Goal: Task Accomplishment & Management: Manage account settings

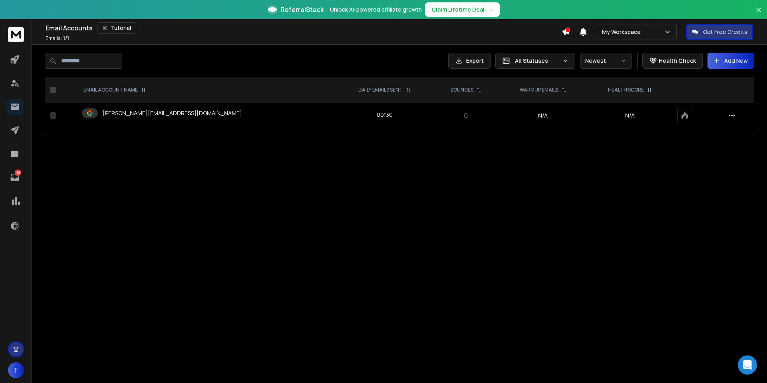
click at [735, 59] on button "Add New" at bounding box center [730, 61] width 47 height 16
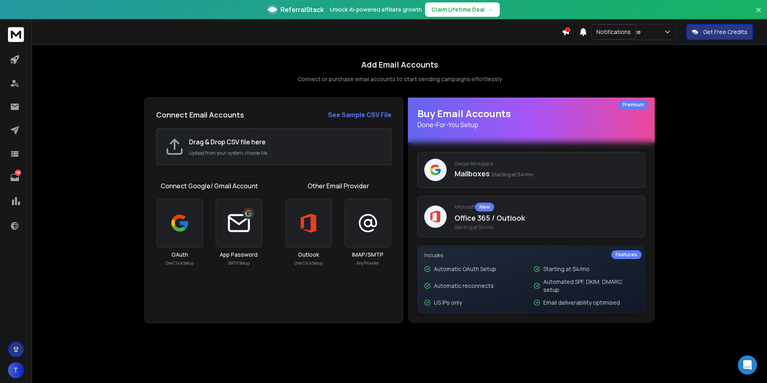
click at [568, 37] on div "My Workspace Get Free Credits" at bounding box center [656, 32] width 191 height 16
click at [568, 35] on icon at bounding box center [565, 32] width 8 height 8
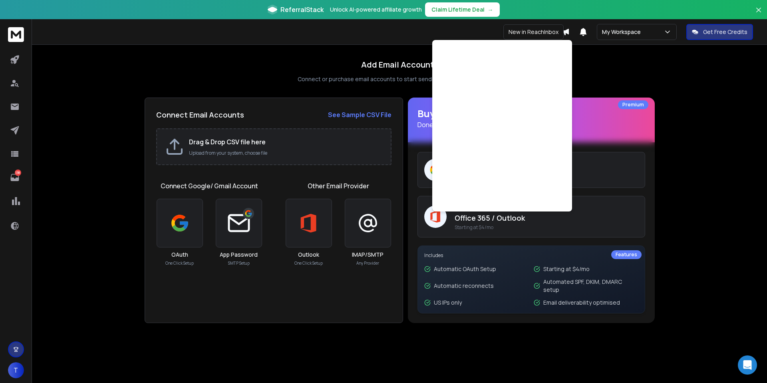
click at [568, 35] on icon at bounding box center [565, 32] width 8 height 8
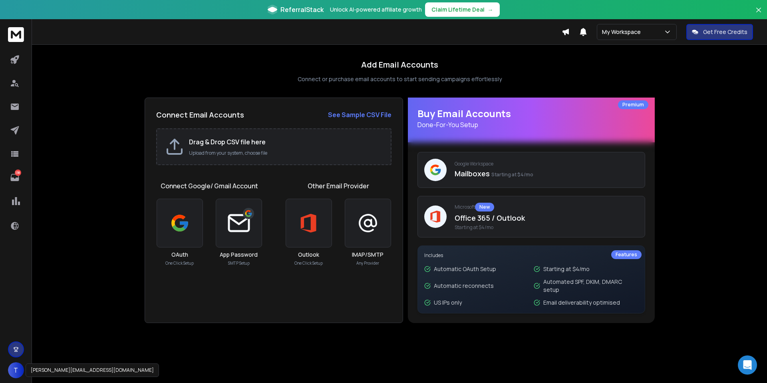
click at [18, 366] on span "T" at bounding box center [16, 370] width 16 height 16
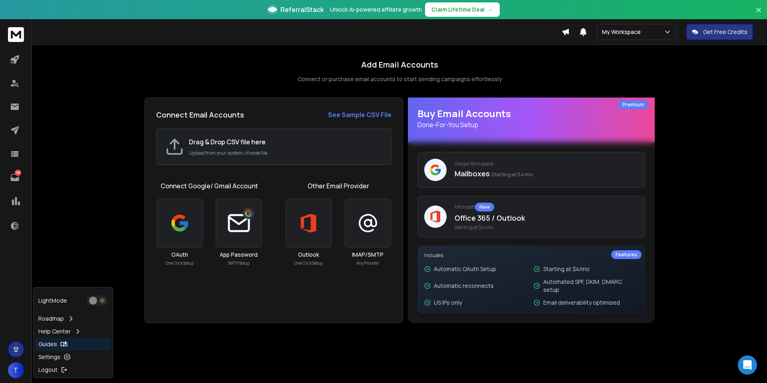
click at [57, 373] on div "Logout" at bounding box center [73, 369] width 76 height 13
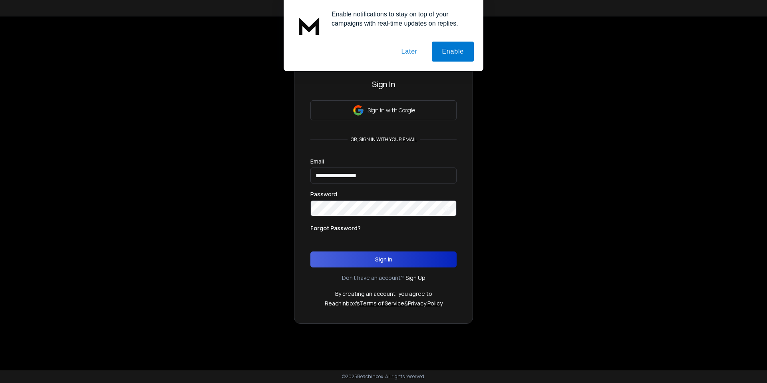
click at [448, 210] on icon at bounding box center [447, 209] width 6 height 6
click at [505, 187] on div "**********" at bounding box center [383, 192] width 767 height 321
click at [535, 120] on div "**********" at bounding box center [383, 192] width 767 height 321
click at [399, 49] on button "Later" at bounding box center [409, 52] width 36 height 20
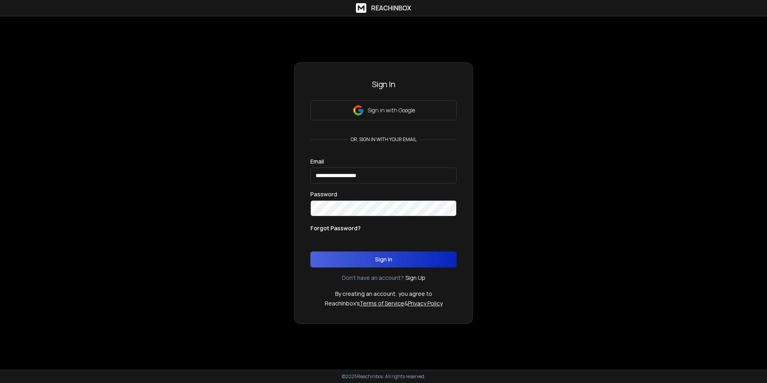
click at [559, 83] on div "**********" at bounding box center [383, 192] width 767 height 321
click at [413, 261] on button "Sign In" at bounding box center [383, 259] width 146 height 16
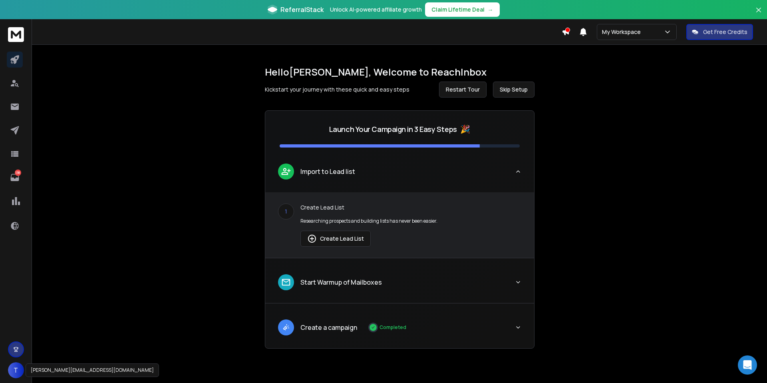
click at [12, 373] on span "T" at bounding box center [16, 370] width 16 height 16
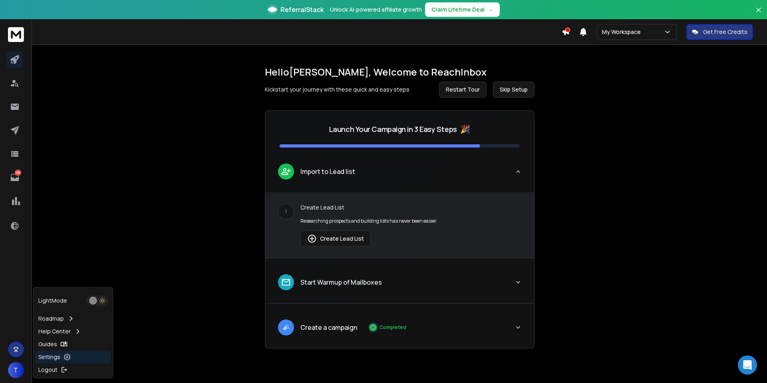
click at [53, 353] on p "Settings" at bounding box center [49, 357] width 22 height 8
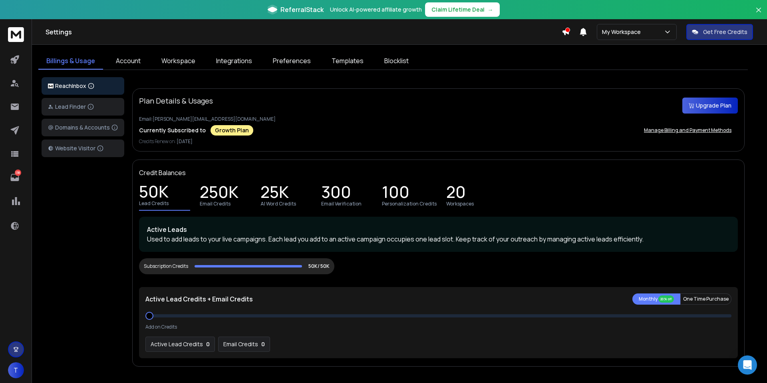
scroll to position [7, 0]
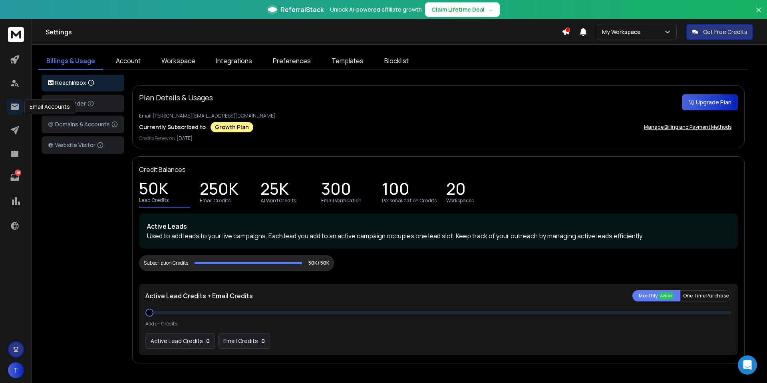
click at [13, 109] on icon at bounding box center [15, 106] width 8 height 6
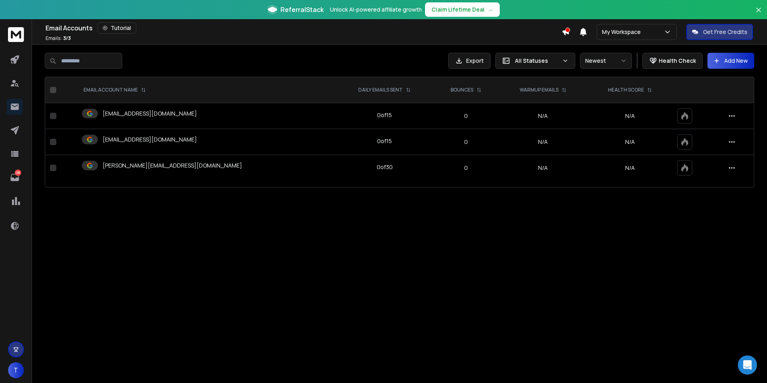
click at [732, 117] on button at bounding box center [731, 116] width 35 height 14
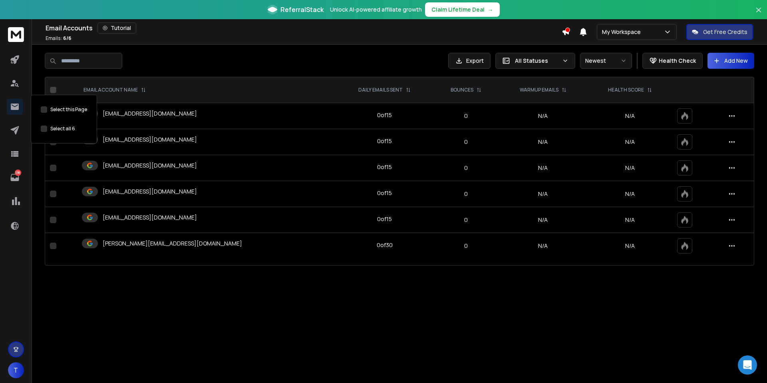
click at [54, 90] on button "Select this Page" at bounding box center [53, 90] width 6 height 6
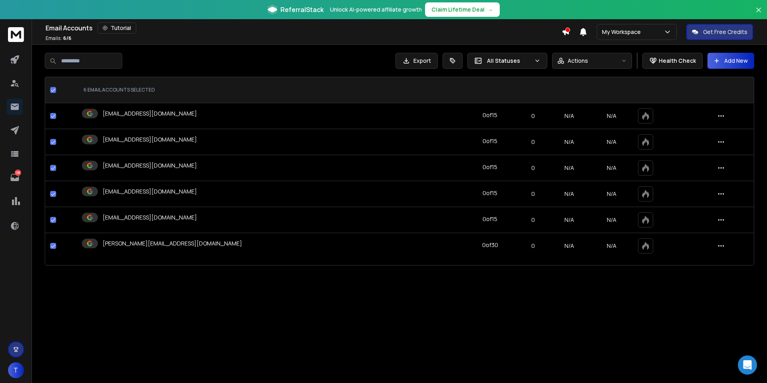
click at [52, 246] on button "button" at bounding box center [53, 245] width 6 height 6
click at [615, 64] on div "Actions" at bounding box center [587, 61] width 61 height 8
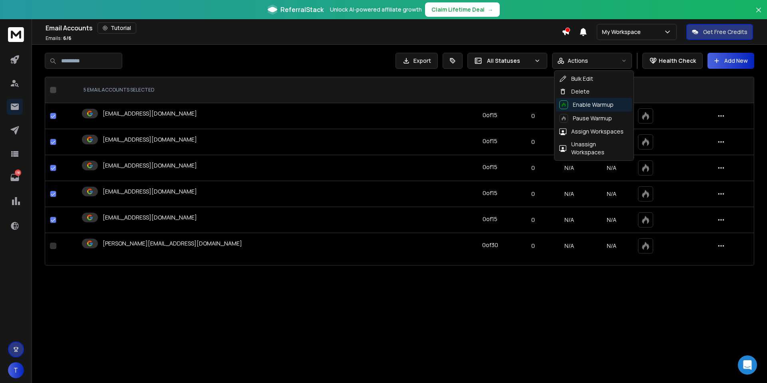
click at [609, 105] on div "Enable Warmup" at bounding box center [586, 104] width 54 height 9
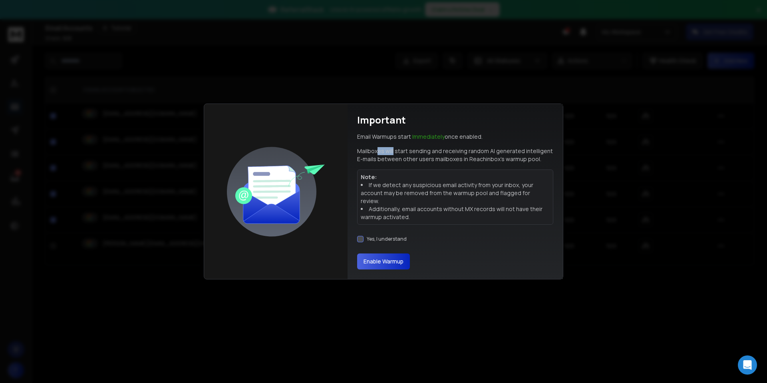
drag, startPoint x: 377, startPoint y: 158, endPoint x: 392, endPoint y: 158, distance: 14.8
click at [392, 158] on p "Mailboxes will start sending and receiving random AI generated intelligent E-ma…" at bounding box center [455, 155] width 196 height 16
click at [393, 159] on p "Mailboxes will start sending and receiving random AI generated intelligent E-ma…" at bounding box center [455, 155] width 196 height 16
drag, startPoint x: 405, startPoint y: 191, endPoint x: 522, endPoint y: 191, distance: 117.0
click at [517, 190] on li "If we detect any suspicious email activity from your inbox, your account may be…" at bounding box center [455, 193] width 189 height 24
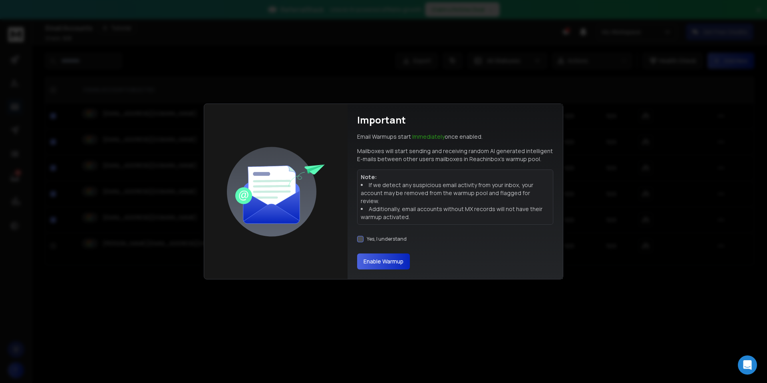
click at [523, 191] on li "If we detect any suspicious email activity from your inbox, your account may be…" at bounding box center [455, 193] width 189 height 24
drag, startPoint x: 543, startPoint y: 192, endPoint x: 436, endPoint y: 202, distance: 107.5
click at [436, 202] on ul "If we detect any suspicious email activity from your inbox, your account may be…" at bounding box center [455, 201] width 189 height 40
click at [428, 199] on li "If we detect any suspicious email activity from your inbox, your account may be…" at bounding box center [455, 193] width 189 height 24
drag, startPoint x: 416, startPoint y: 193, endPoint x: 554, endPoint y: 193, distance: 138.1
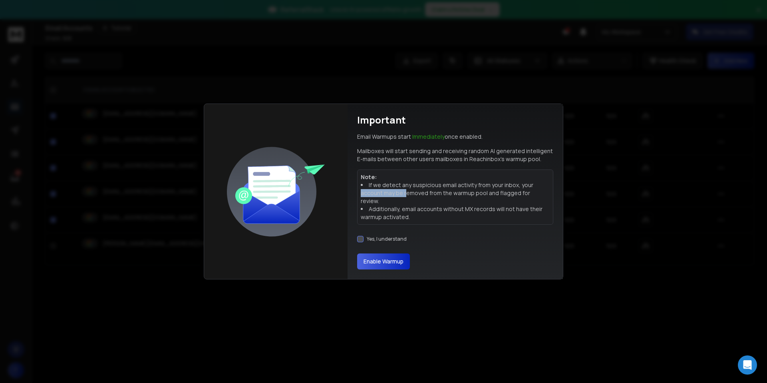
click at [557, 192] on div "Important Email Warmups start Immediately once enabled. Mailboxes will start se…" at bounding box center [454, 191] width 215 height 175
click at [519, 205] on li "Additionally, email accounts without MX records will not have their warmup acti…" at bounding box center [455, 213] width 189 height 16
drag, startPoint x: 397, startPoint y: 204, endPoint x: 519, endPoint y: 212, distance: 122.0
click at [519, 212] on li "Additionally, email accounts without MX records will not have their warmup acti…" at bounding box center [455, 213] width 189 height 16
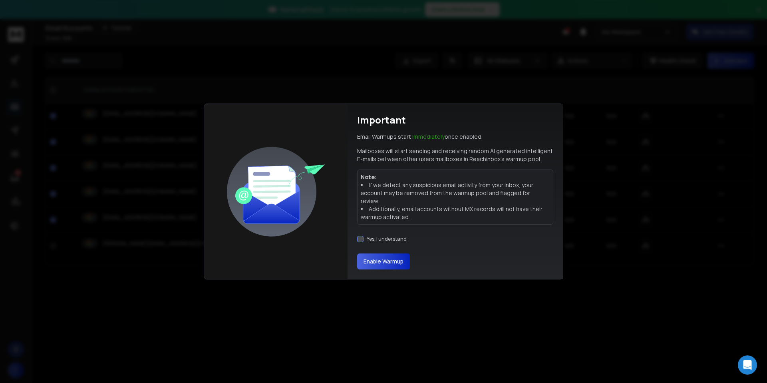
click at [396, 236] on label "Yes, I understand" at bounding box center [387, 239] width 40 height 6
click at [358, 236] on button "Yes, I understand" at bounding box center [360, 239] width 6 height 6
click at [385, 259] on button "Enable Warmup" at bounding box center [383, 261] width 53 height 16
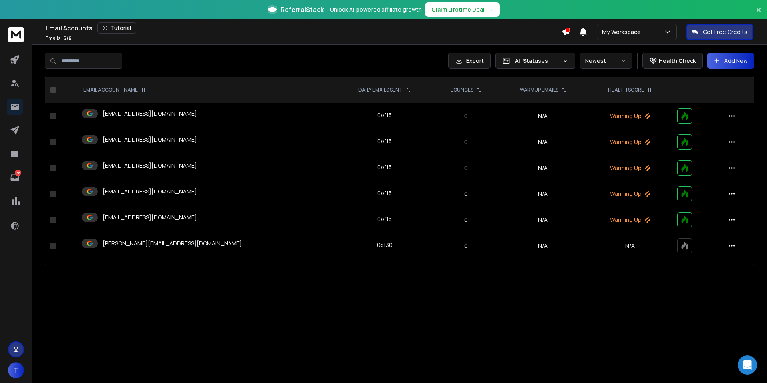
click at [728, 247] on icon at bounding box center [731, 245] width 7 height 7
click at [596, 285] on div "ReferralStack Unlock AI-powered affiliate growth Lifetime Deals available! Clai…" at bounding box center [383, 191] width 767 height 383
click at [732, 119] on button at bounding box center [731, 116] width 35 height 14
click at [727, 132] on div "Warmup Settings" at bounding box center [719, 132] width 62 height 13
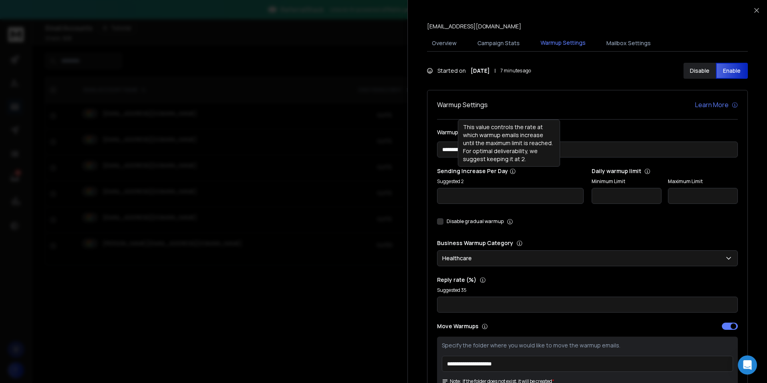
click at [509, 172] on icon at bounding box center [512, 171] width 6 height 6
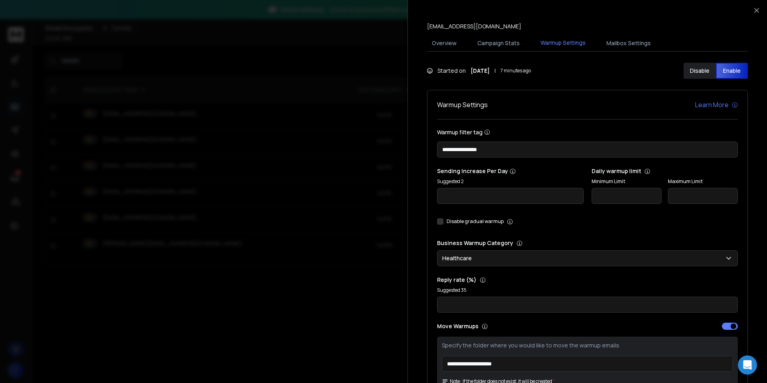
click at [537, 101] on div "Warmup Settings Learn More" at bounding box center [587, 105] width 301 height 10
click at [754, 11] on icon "button" at bounding box center [756, 10] width 4 height 4
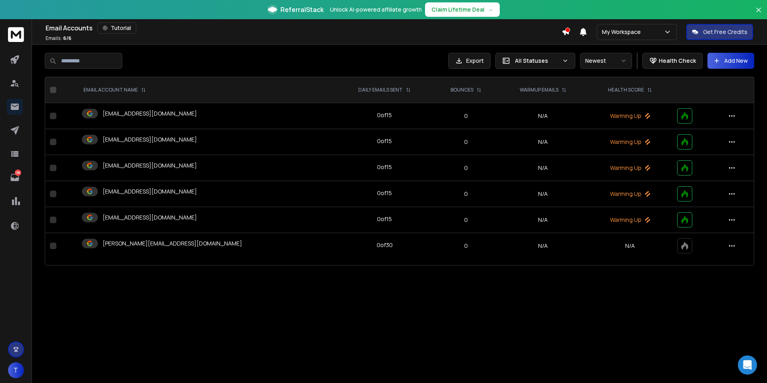
click at [728, 115] on icon at bounding box center [731, 115] width 7 height 7
click at [730, 116] on icon at bounding box center [731, 115] width 6 height 1
click at [728, 115] on icon at bounding box center [731, 115] width 7 height 7
click at [716, 131] on div "Warmup Settings" at bounding box center [719, 132] width 62 height 13
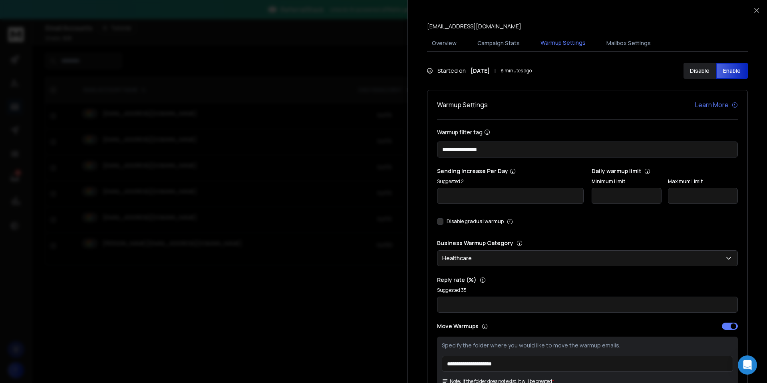
click at [618, 38] on button "Mailbox Settings" at bounding box center [628, 43] width 54 height 18
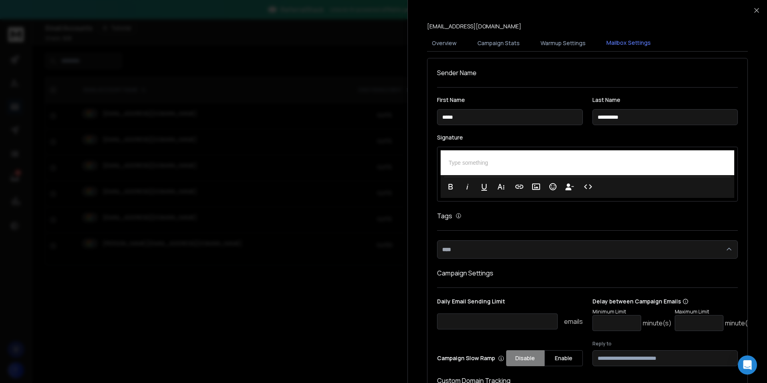
click at [554, 40] on button "Warmup Settings" at bounding box center [562, 43] width 55 height 18
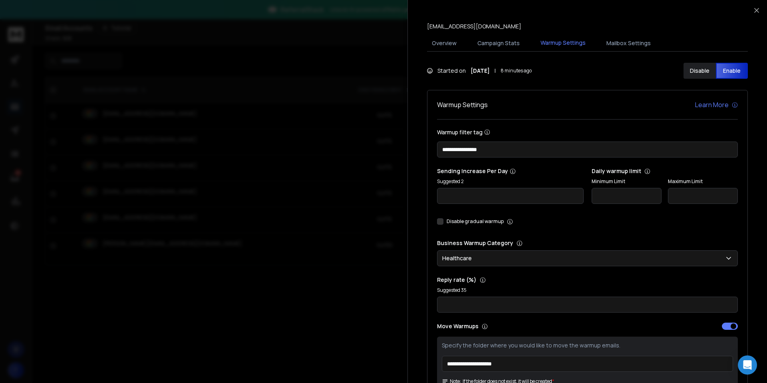
click at [451, 40] on button "Overview" at bounding box center [444, 43] width 34 height 18
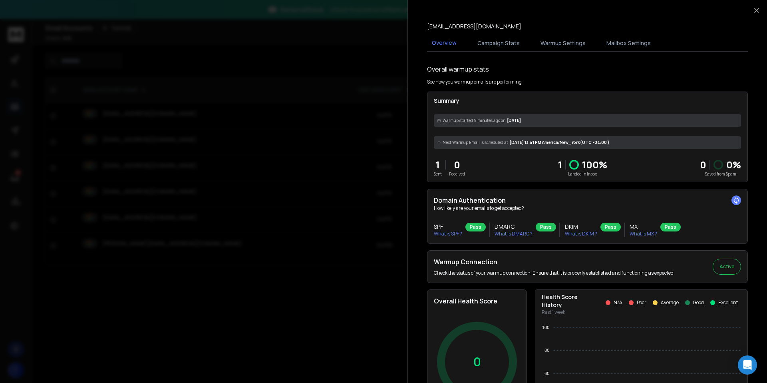
click at [501, 175] on div "1 Sent 0 Received 1 100 % Landed in Inbox 0 0 % Saved from Spam" at bounding box center [587, 167] width 307 height 19
click at [508, 37] on button "Campaign Stats" at bounding box center [498, 43] width 52 height 18
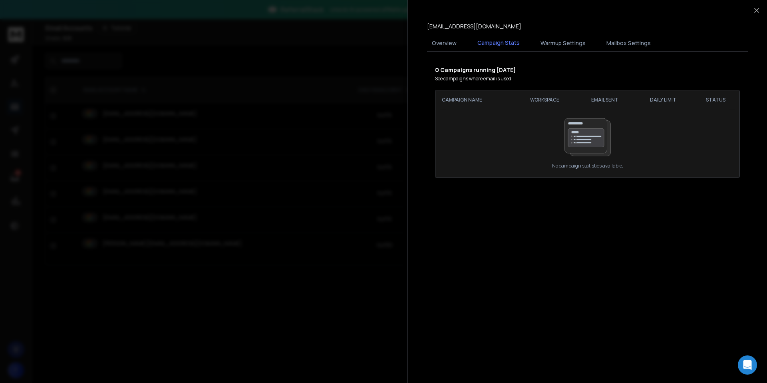
click at [565, 38] on button "Warmup Settings" at bounding box center [562, 43] width 55 height 18
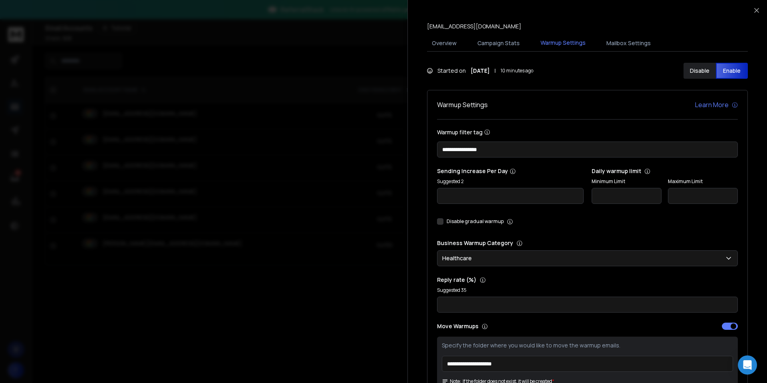
click at [502, 40] on button "Campaign Stats" at bounding box center [498, 43] width 52 height 18
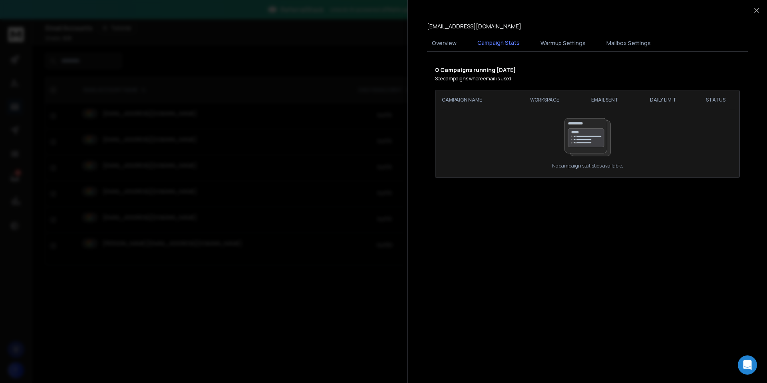
click at [640, 38] on button "Mailbox Settings" at bounding box center [628, 43] width 54 height 18
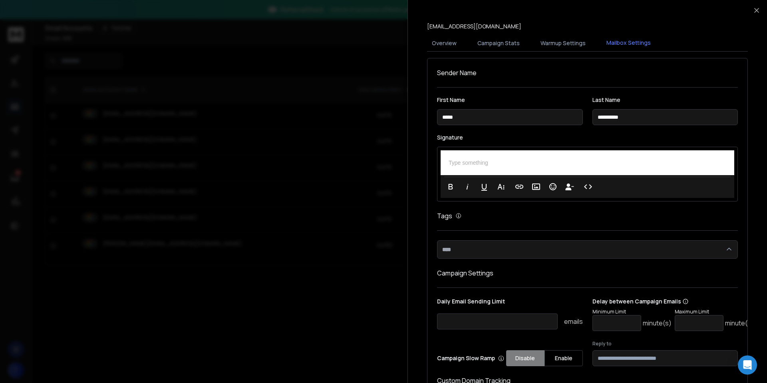
click at [570, 38] on button "Warmup Settings" at bounding box center [562, 43] width 55 height 18
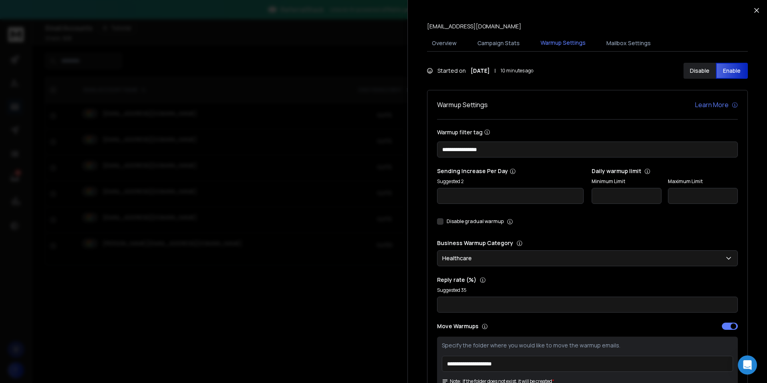
click at [754, 9] on icon "button" at bounding box center [756, 10] width 8 height 8
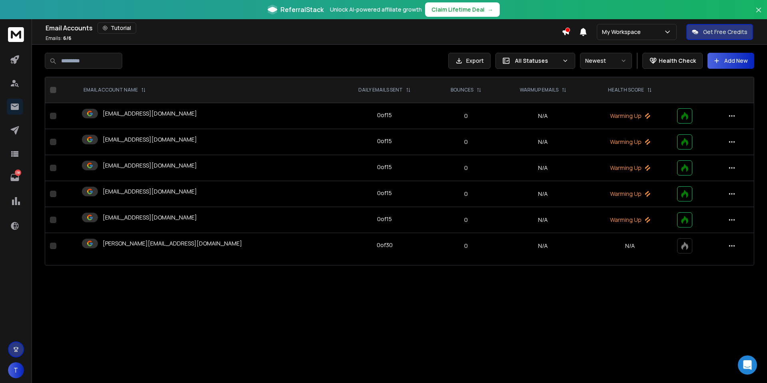
click at [708, 293] on div "ReferralStack Unlock AI-powered affiliate growth Lifetime Deals available! Clai…" at bounding box center [383, 191] width 767 height 383
click at [16, 67] on div at bounding box center [16, 61] width 18 height 19
click at [18, 172] on p "138" at bounding box center [18, 172] width 6 height 6
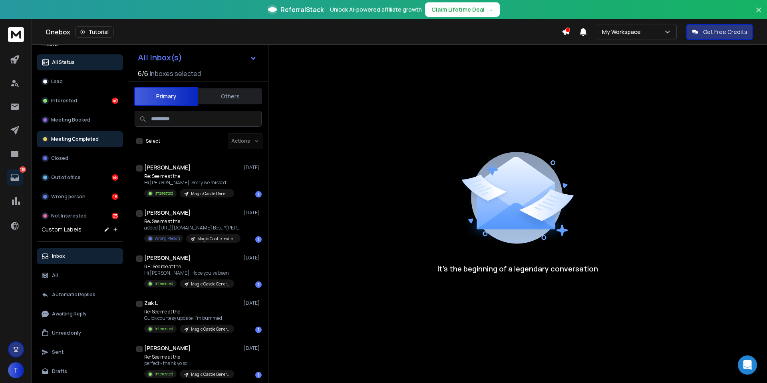
scroll to position [95, 0]
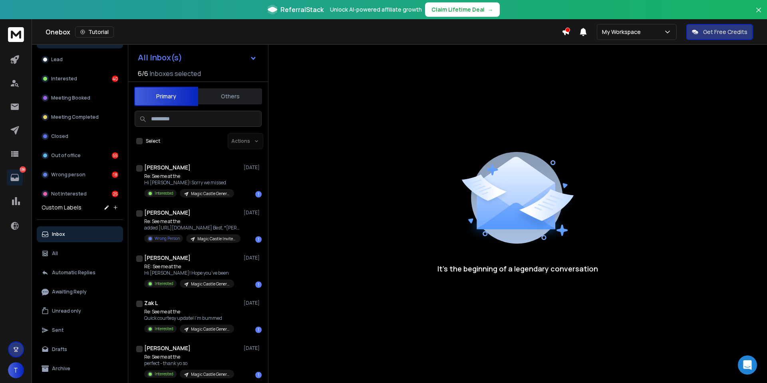
click at [268, 161] on div "It’s the beginning of a legendary conversation" at bounding box center [517, 207] width 498 height 325
drag, startPoint x: 268, startPoint y: 160, endPoint x: 266, endPoint y: 165, distance: 5.1
click at [266, 165] on div "All Inbox(s) 6 / 6 Inboxes selected Primary Others Select Actions Allison Grisc…" at bounding box center [447, 236] width 639 height 383
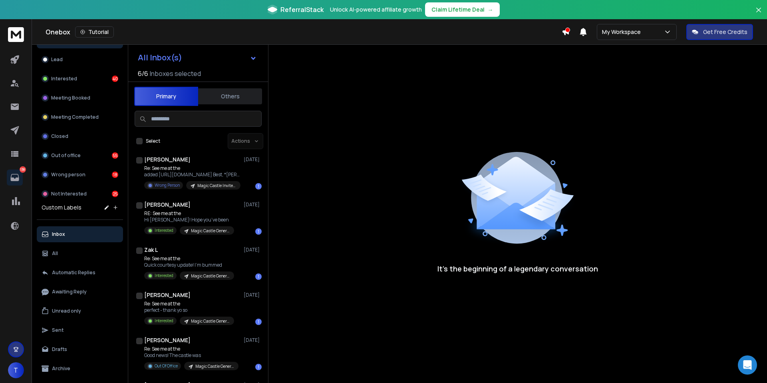
scroll to position [0, 0]
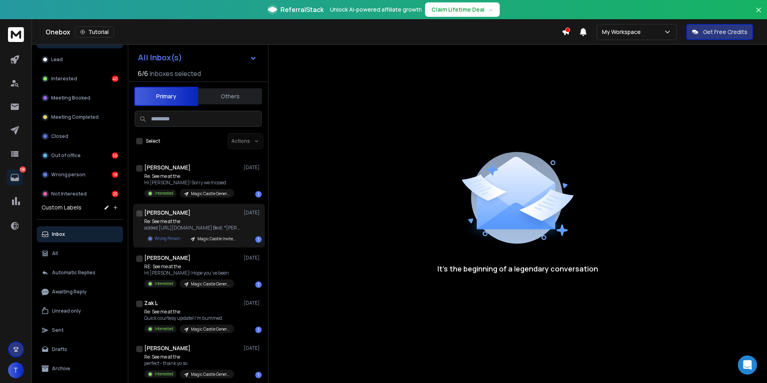
click at [191, 212] on div "Gabrielle Admin 09 Oct" at bounding box center [202, 212] width 117 height 8
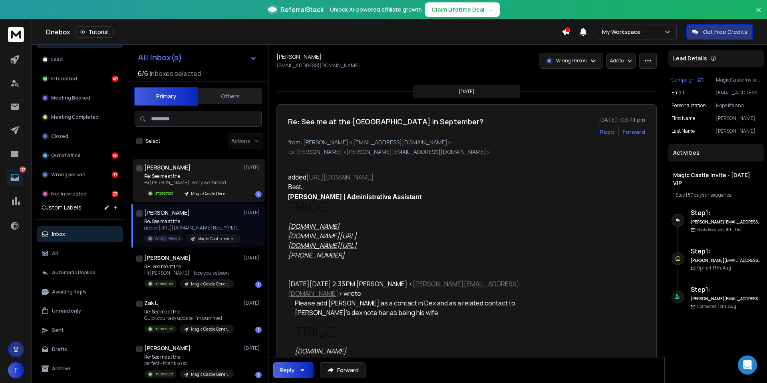
click at [219, 175] on p "Re: See me at the" at bounding box center [189, 176] width 90 height 6
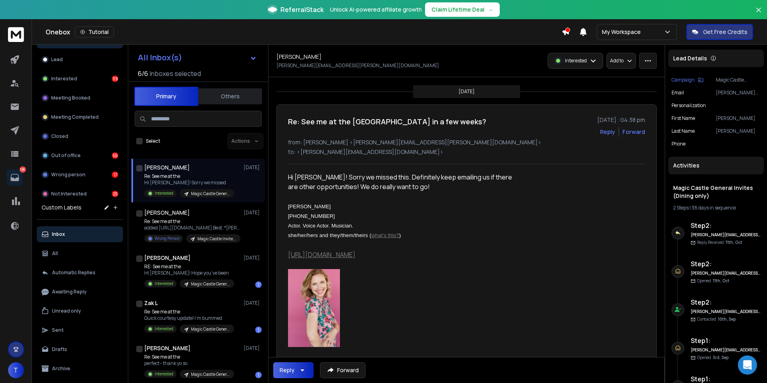
click at [221, 97] on button "Others" at bounding box center [230, 96] width 64 height 18
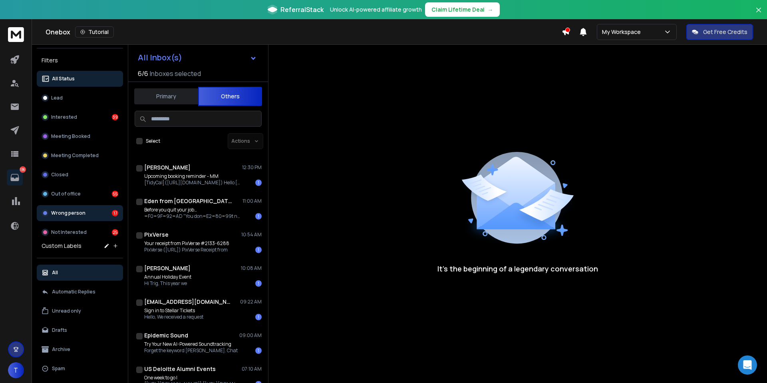
click at [67, 210] on p "Wrong person" at bounding box center [68, 213] width 34 height 6
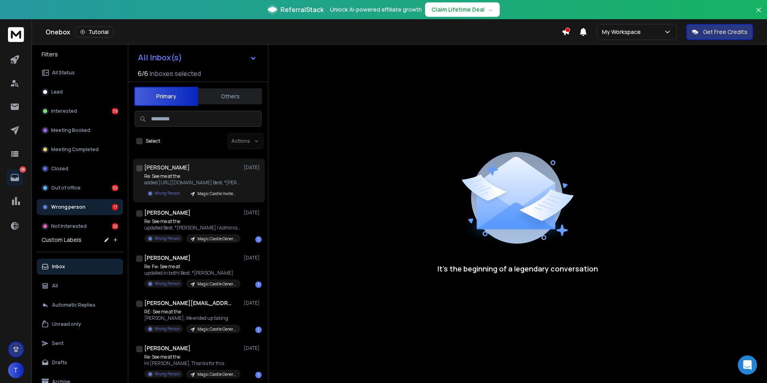
click at [155, 193] on p "Wrong Person" at bounding box center [167, 193] width 25 height 6
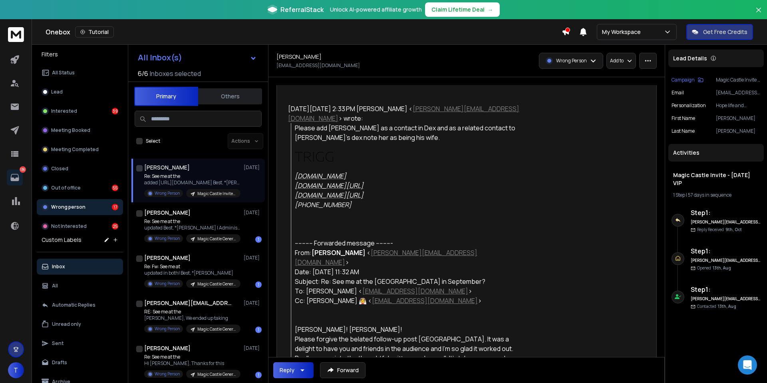
scroll to position [276, 0]
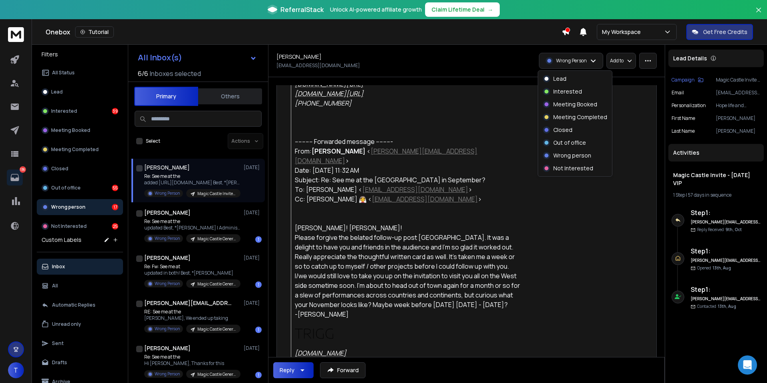
click at [583, 63] on p "Wrong Person" at bounding box center [571, 60] width 31 height 6
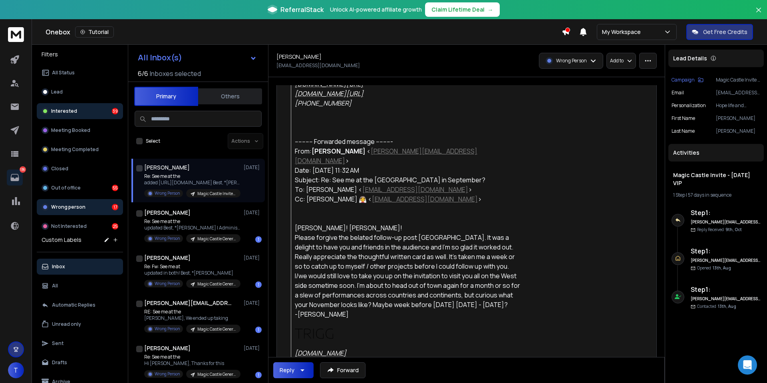
click at [83, 105] on button "Interested 39" at bounding box center [80, 111] width 86 height 16
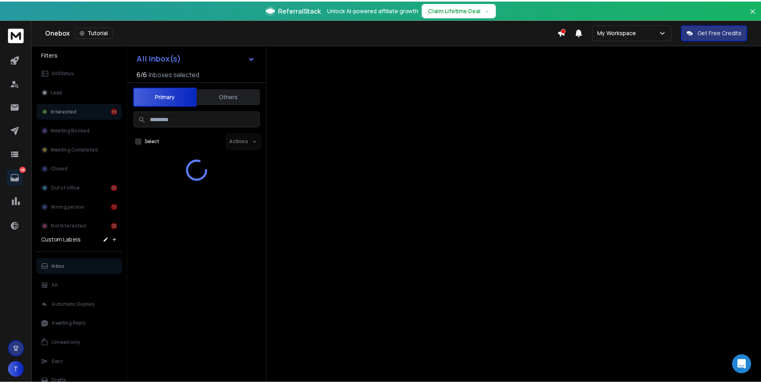
scroll to position [0, 0]
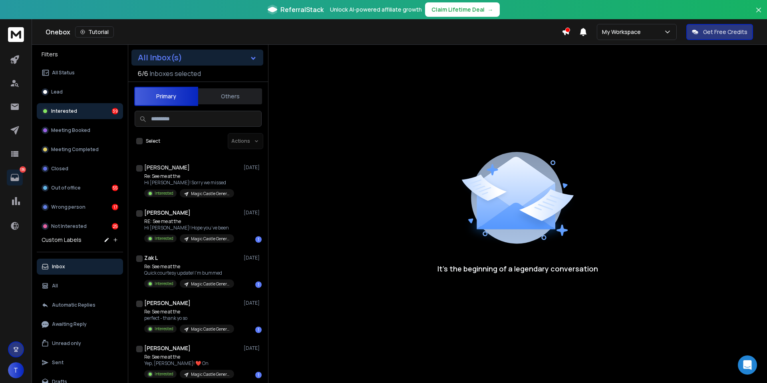
click at [248, 59] on button "All Inbox(s)" at bounding box center [197, 58] width 132 height 16
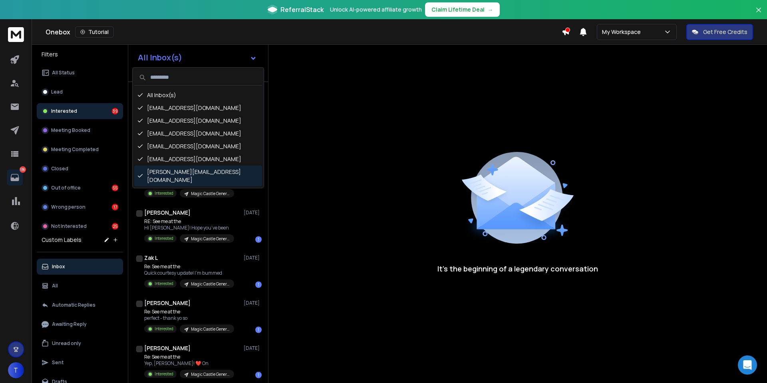
click at [178, 172] on div "[PERSON_NAME][EMAIL_ADDRESS][DOMAIN_NAME]" at bounding box center [198, 175] width 128 height 21
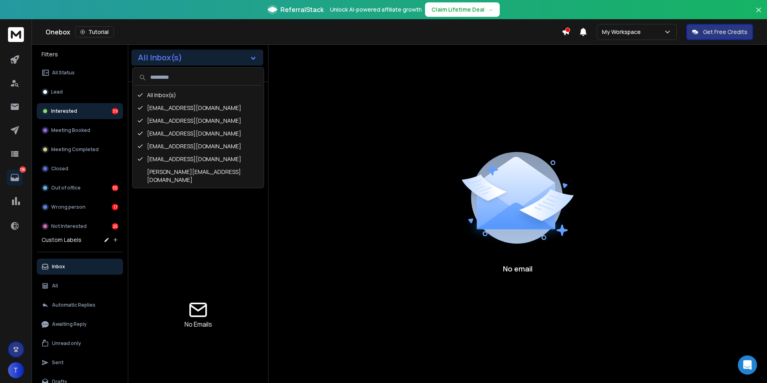
click at [200, 61] on button "All Inbox(s)" at bounding box center [197, 58] width 132 height 16
click at [222, 51] on button "All Inbox(s)" at bounding box center [197, 58] width 132 height 16
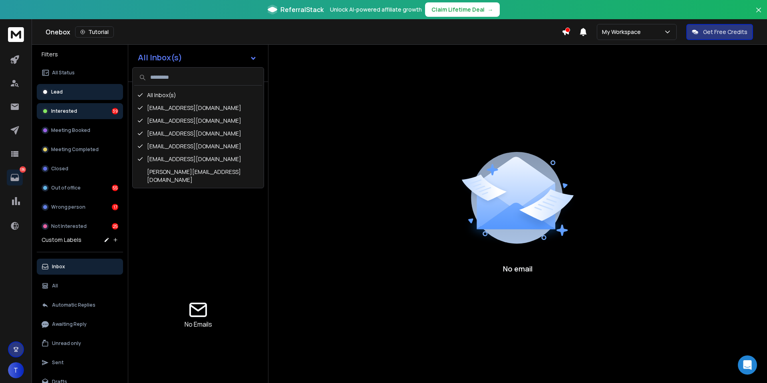
click at [99, 89] on button "Lead" at bounding box center [80, 92] width 86 height 16
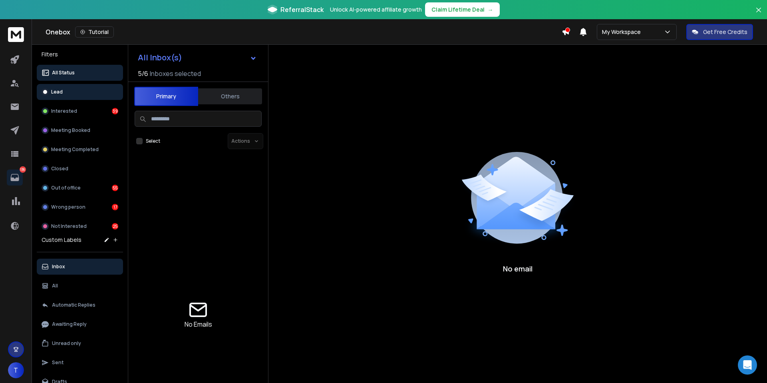
click at [91, 74] on button "All Status" at bounding box center [80, 73] width 86 height 16
click at [14, 81] on circle at bounding box center [13, 81] width 3 height 3
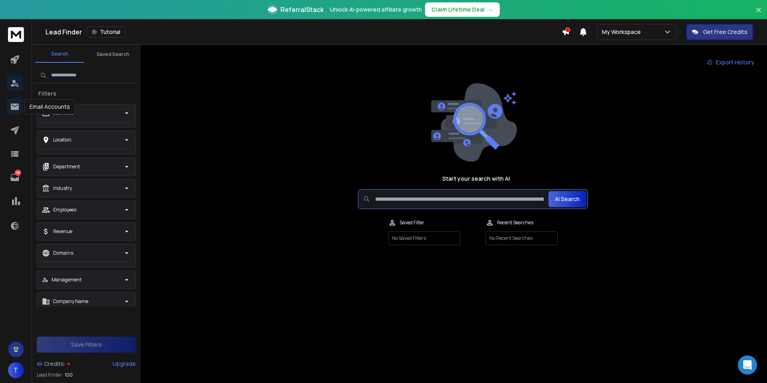
click at [14, 109] on icon at bounding box center [15, 106] width 8 height 6
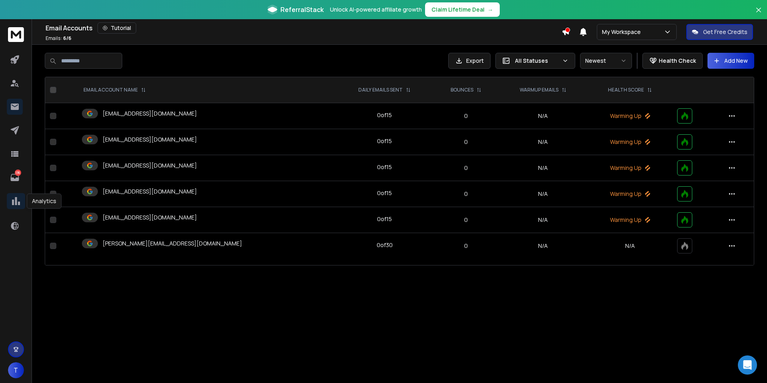
click at [17, 200] on icon at bounding box center [16, 201] width 12 height 12
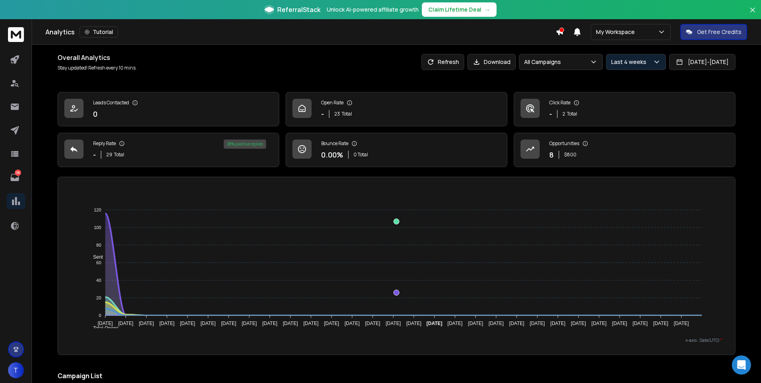
click at [611, 65] on p "Last 4 weeks" at bounding box center [630, 62] width 38 height 8
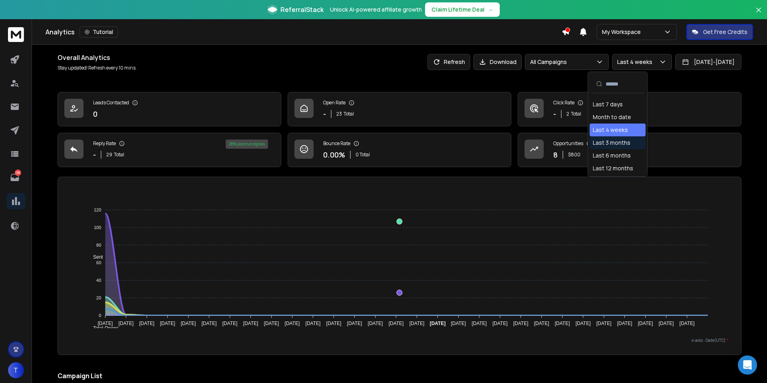
click at [612, 147] on div "Last 3 months" at bounding box center [617, 142] width 56 height 13
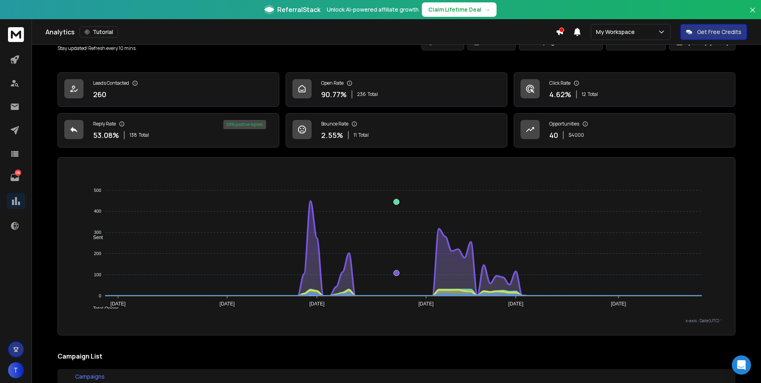
scroll to position [32, 0]
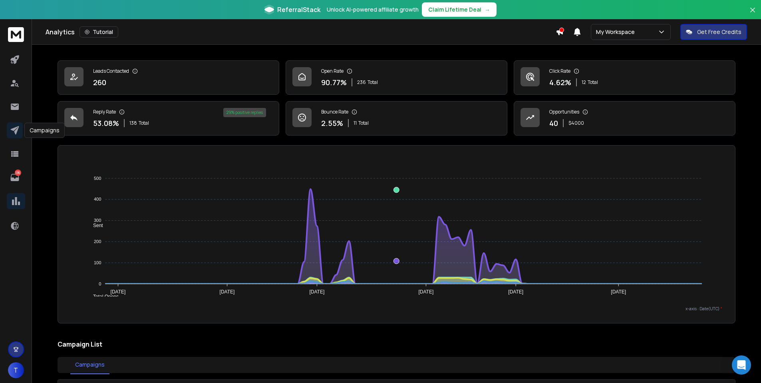
click at [12, 133] on icon at bounding box center [15, 130] width 10 height 10
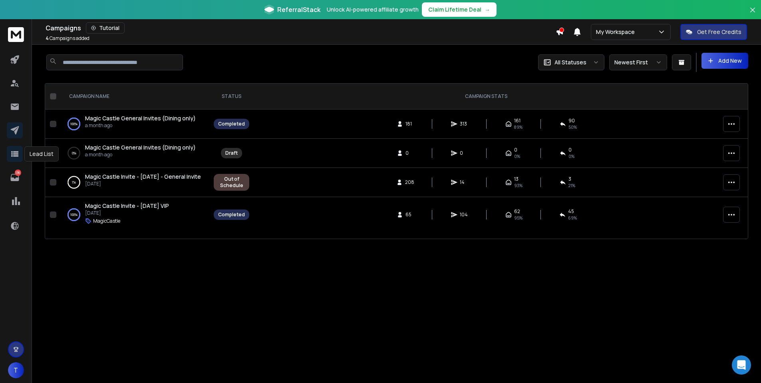
click at [11, 155] on icon at bounding box center [14, 154] width 7 height 6
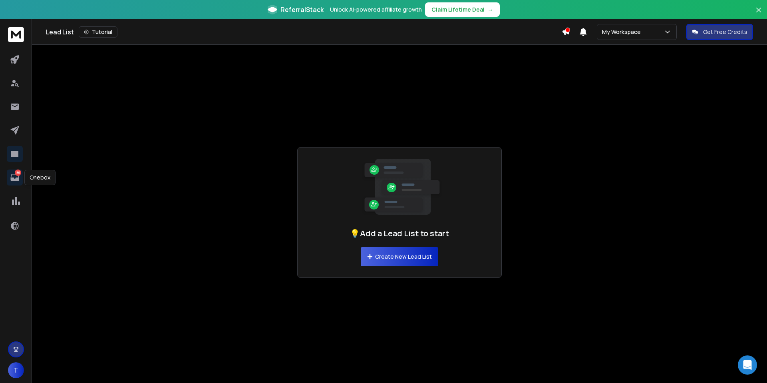
click at [14, 180] on icon at bounding box center [14, 177] width 8 height 7
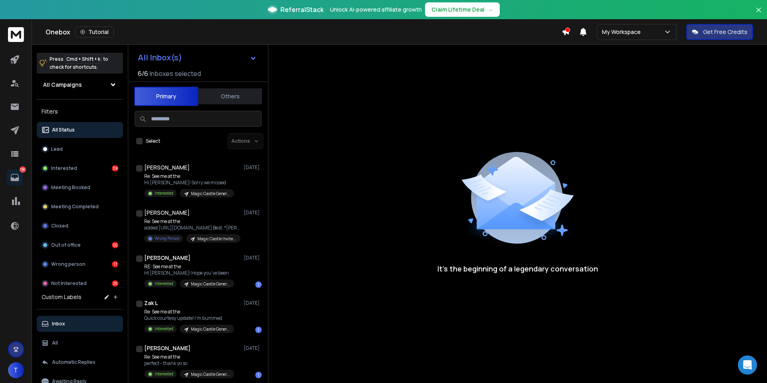
click at [266, 52] on div "All Inbox(s)" at bounding box center [198, 58] width 140 height 16
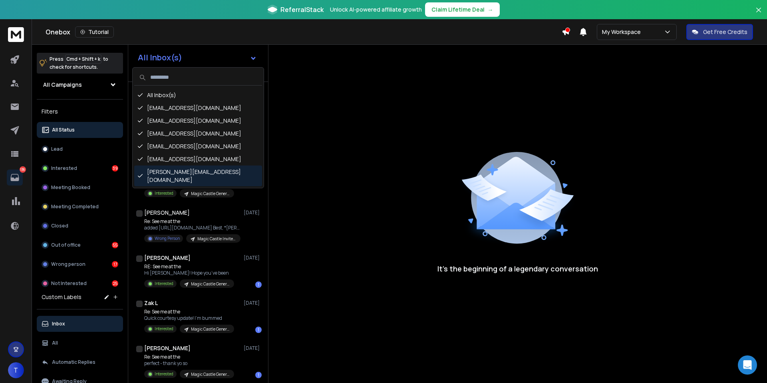
click at [163, 169] on div "[PERSON_NAME][EMAIL_ADDRESS][DOMAIN_NAME]" at bounding box center [198, 175] width 128 height 21
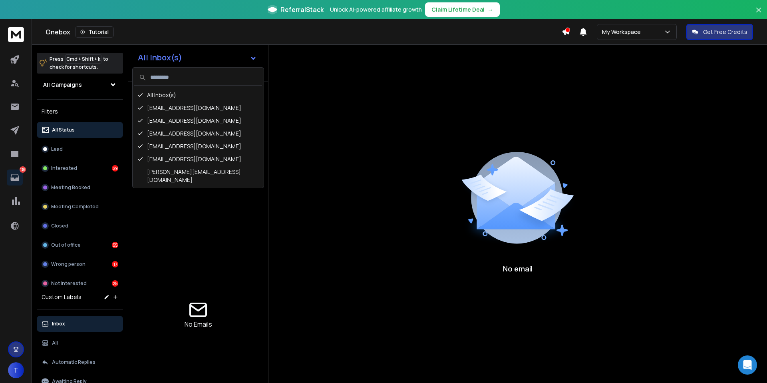
click at [221, 46] on div "All Inbox(s) 5 / 6 Inboxes selected Primary Others Select Actions No Emails" at bounding box center [198, 236] width 140 height 383
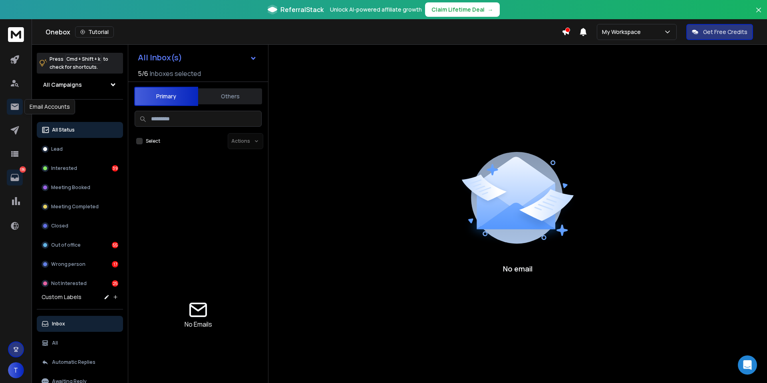
click at [21, 110] on link at bounding box center [15, 107] width 16 height 16
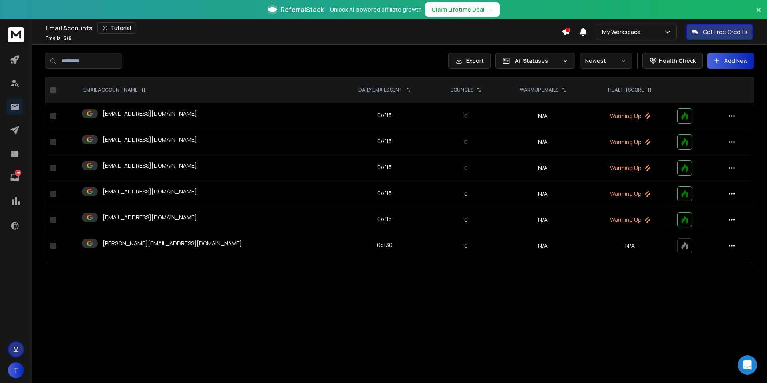
click at [722, 116] on button at bounding box center [731, 116] width 35 height 14
click at [706, 134] on div "Warmup Settings" at bounding box center [719, 132] width 62 height 13
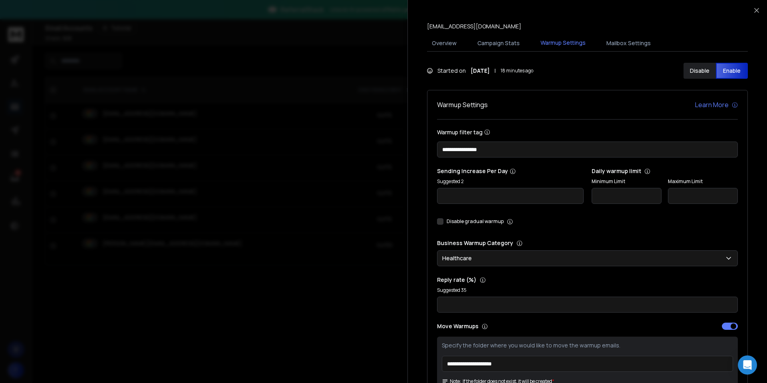
click at [446, 38] on button "Overview" at bounding box center [444, 43] width 34 height 18
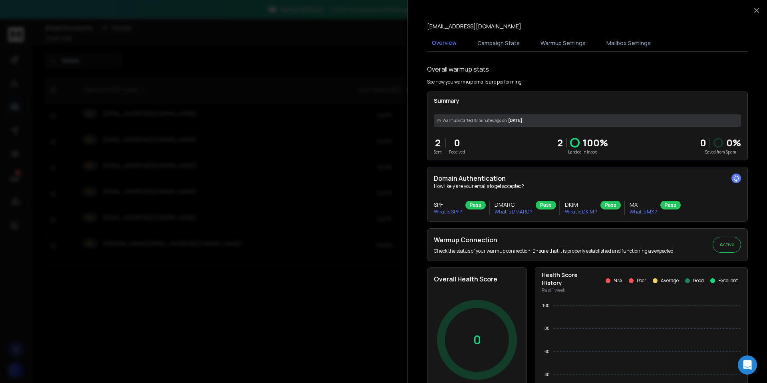
click at [501, 41] on button "Campaign Stats" at bounding box center [498, 43] width 52 height 18
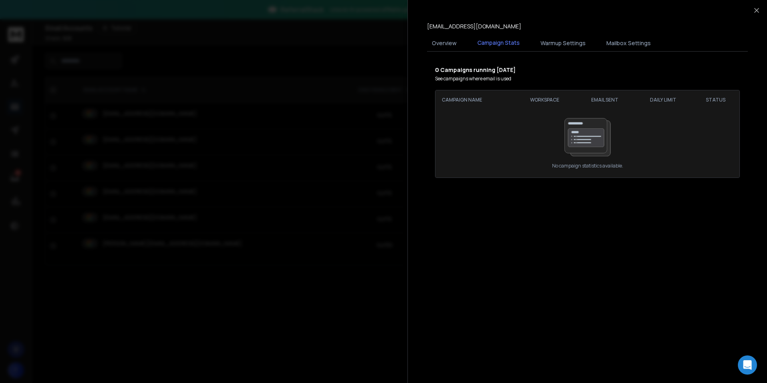
click at [555, 40] on button "Warmup Settings" at bounding box center [562, 43] width 55 height 18
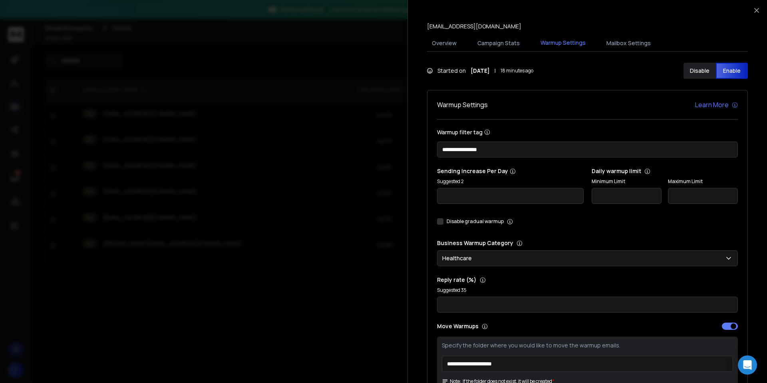
click at [612, 42] on button "Mailbox Settings" at bounding box center [628, 43] width 54 height 18
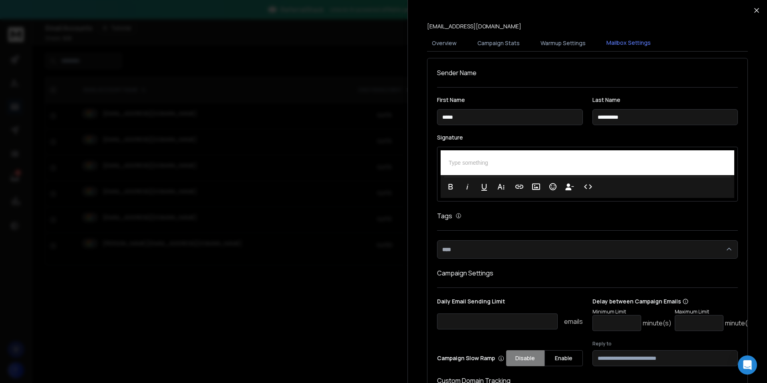
click at [752, 13] on icon "button" at bounding box center [756, 10] width 8 height 8
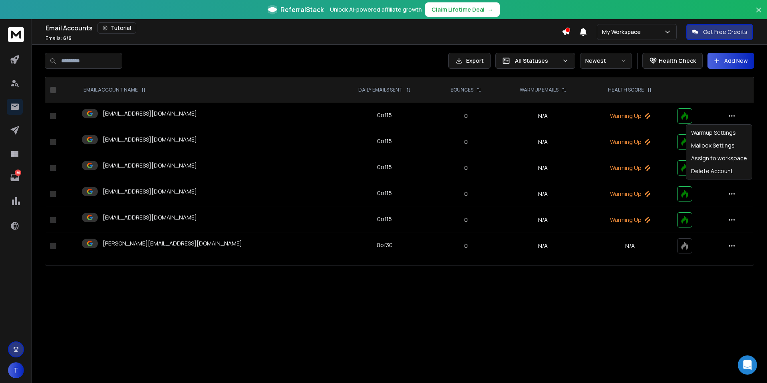
click at [728, 118] on icon at bounding box center [731, 115] width 7 height 7
click at [711, 148] on div "Mailbox Settings" at bounding box center [719, 145] width 62 height 13
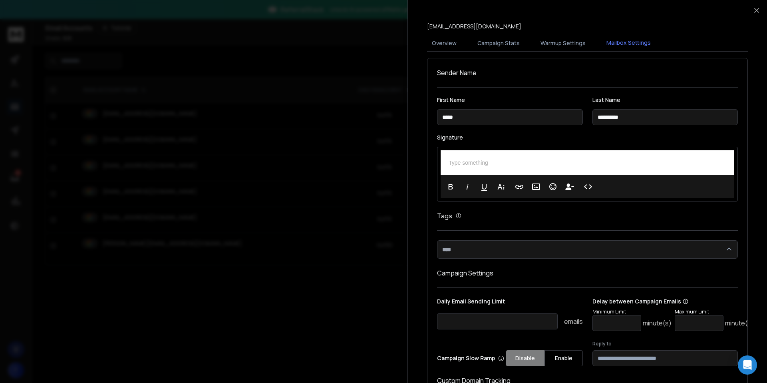
click at [562, 37] on button "Warmup Settings" at bounding box center [562, 43] width 55 height 18
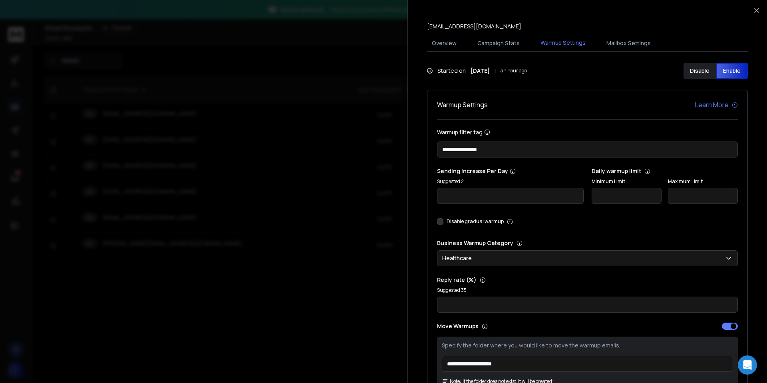
click at [759, 10] on div "**********" at bounding box center [586, 191] width 359 height 383
click at [752, 11] on icon "button" at bounding box center [756, 10] width 8 height 8
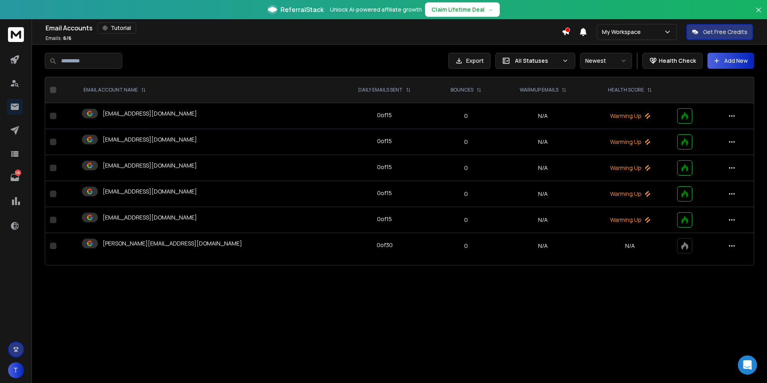
click at [728, 164] on icon at bounding box center [731, 167] width 7 height 7
click at [707, 182] on div "Warmup Settings" at bounding box center [719, 184] width 62 height 13
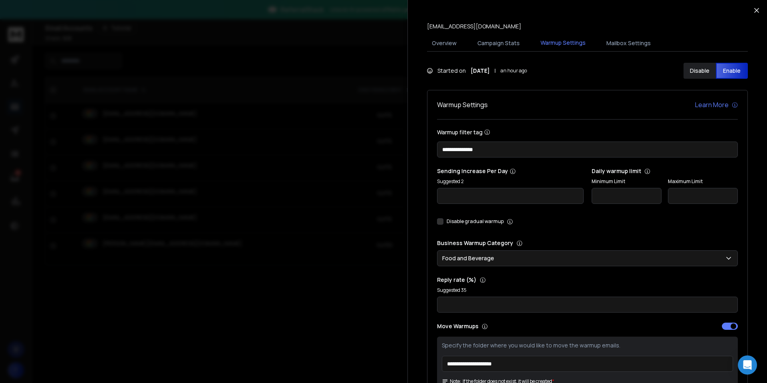
click at [755, 11] on icon "button" at bounding box center [756, 10] width 4 height 4
